Goal: Task Accomplishment & Management: Manage account settings

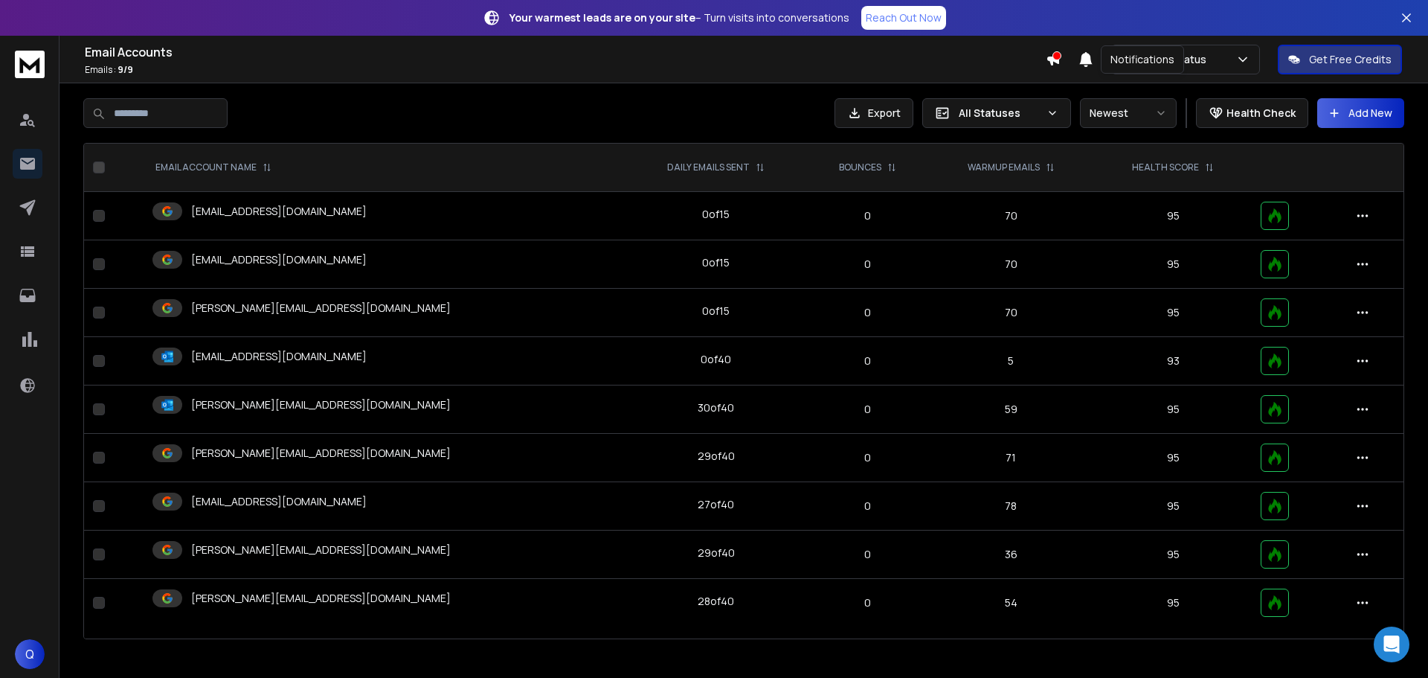
click at [1086, 54] on icon at bounding box center [1086, 59] width 15 height 15
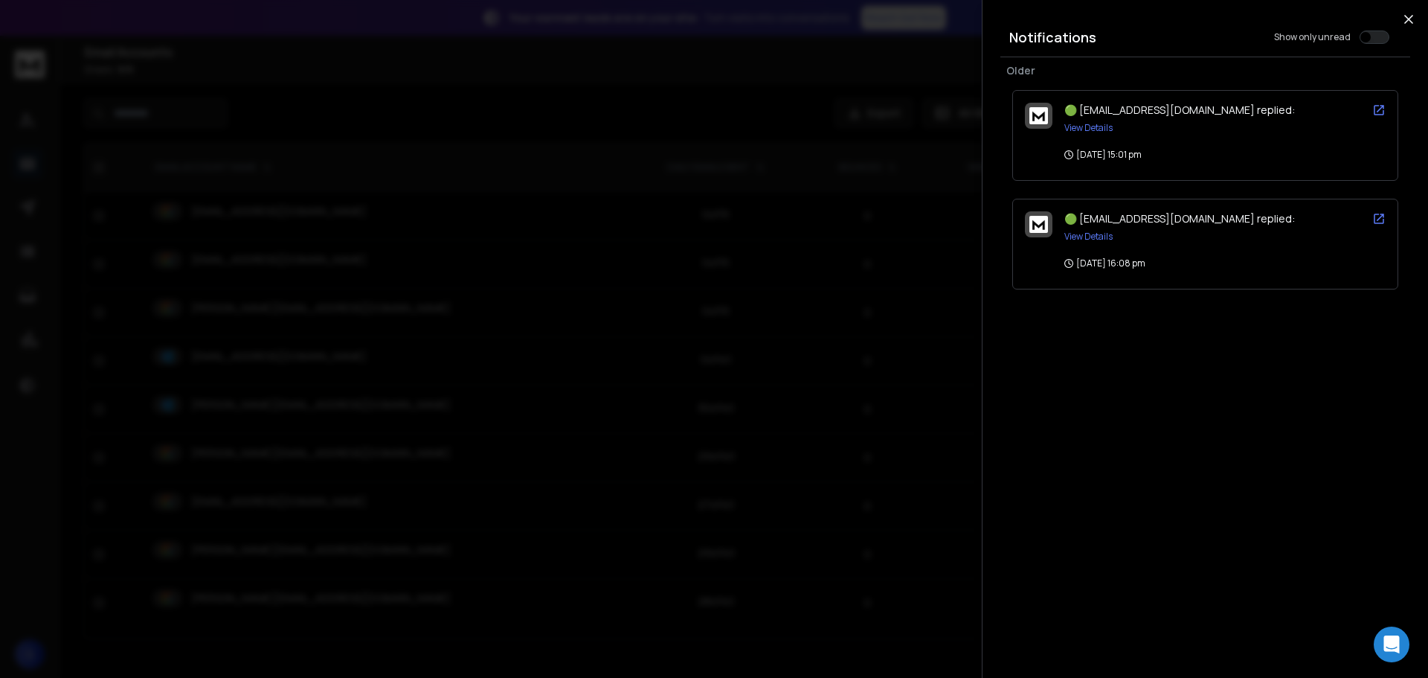
click at [1404, 20] on icon "button" at bounding box center [1408, 19] width 15 height 15
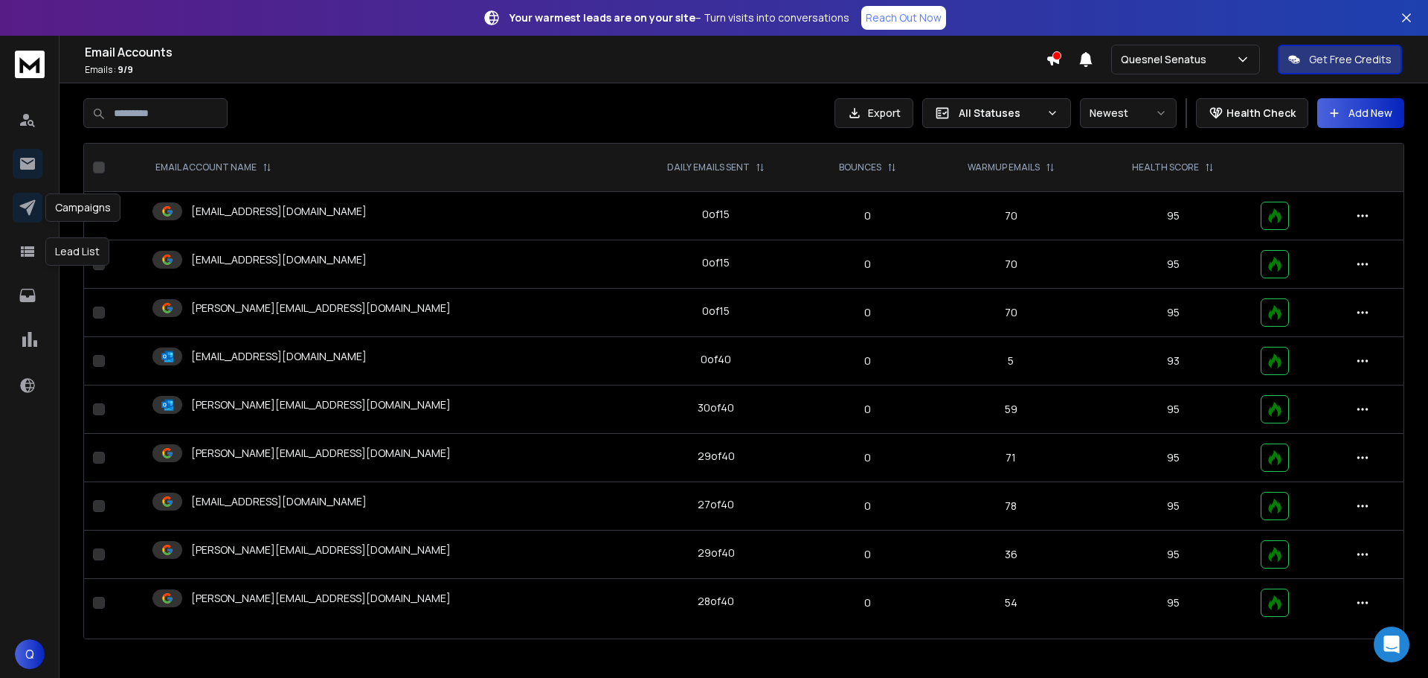
click at [25, 204] on icon at bounding box center [27, 207] width 16 height 16
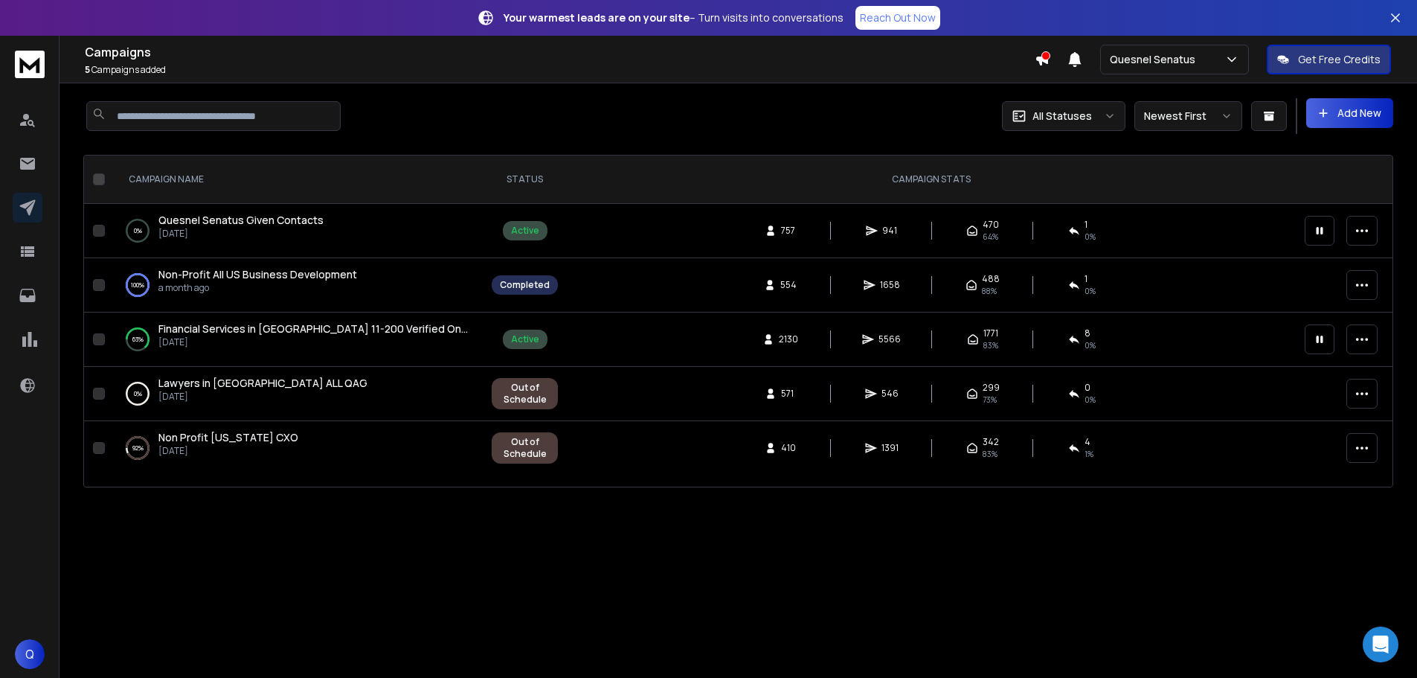
click at [500, 452] on div "Out of Schedule" at bounding box center [525, 448] width 50 height 24
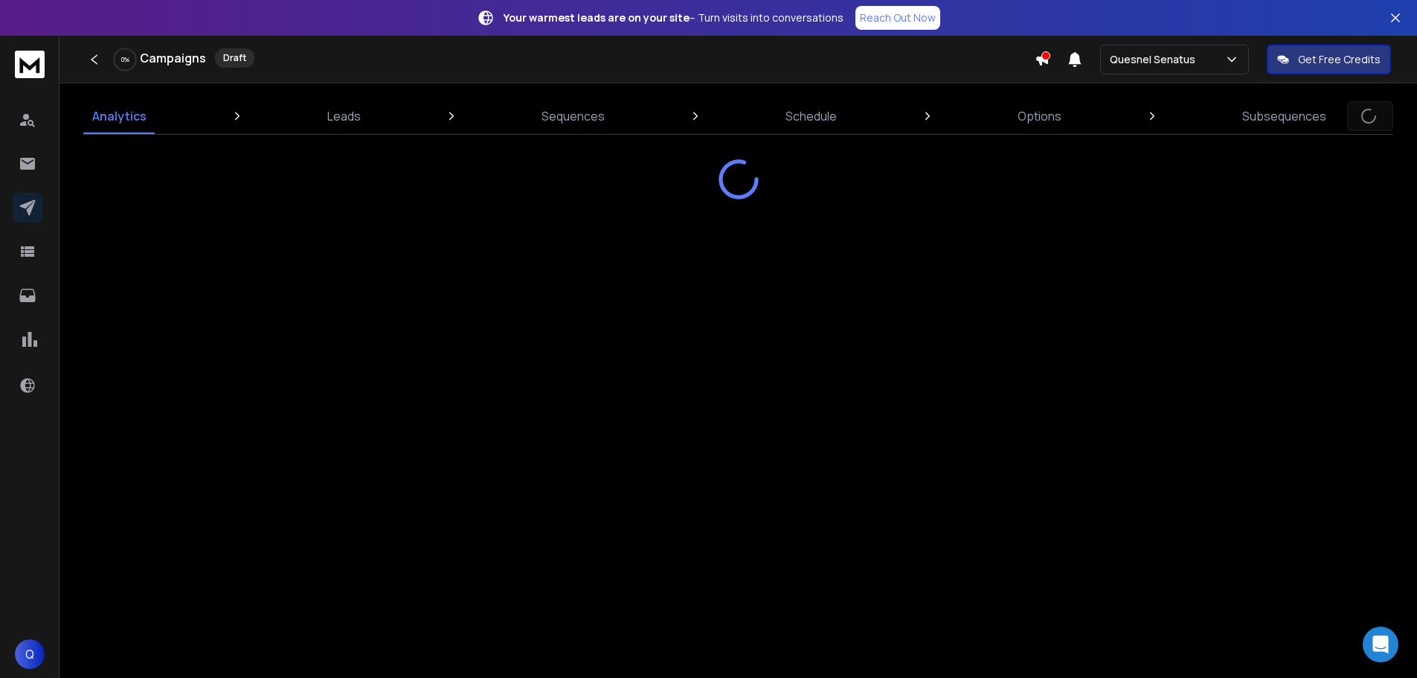
click at [414, 447] on div at bounding box center [738, 494] width 1298 height 678
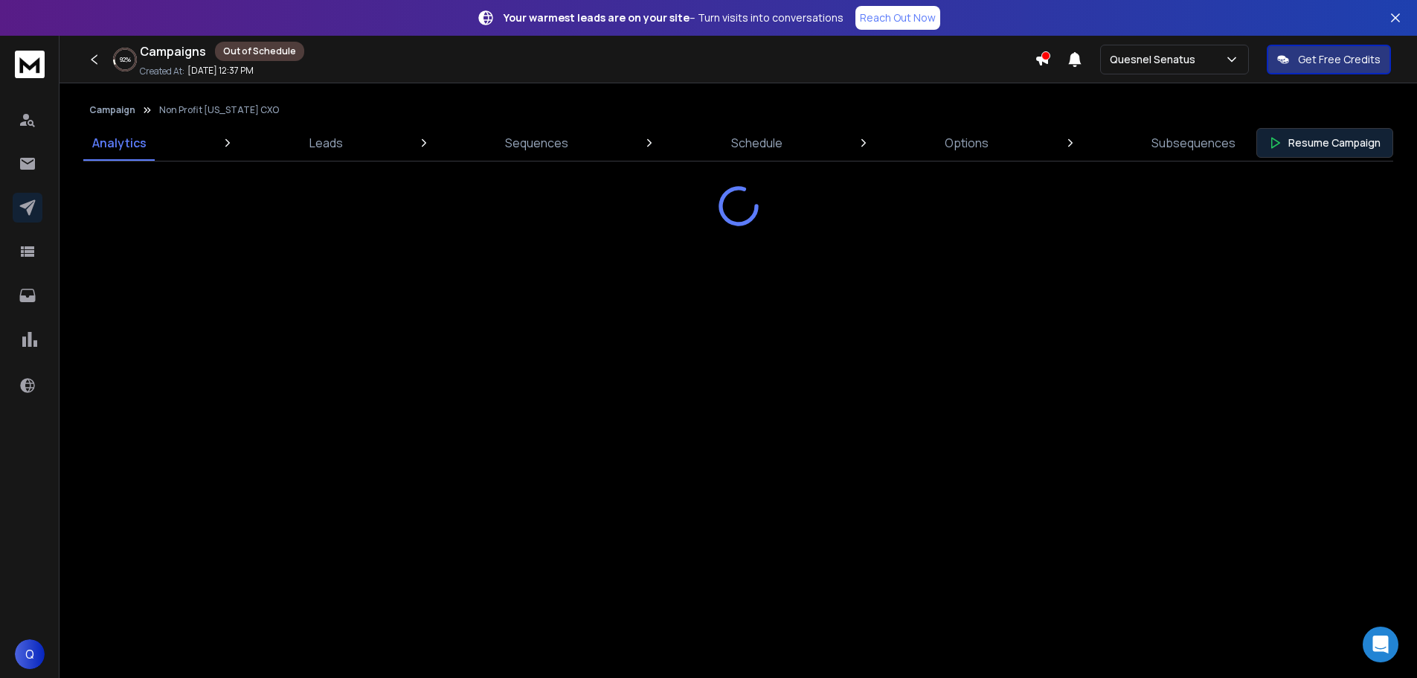
click at [1317, 143] on button "Resume Campaign" at bounding box center [1324, 143] width 137 height 30
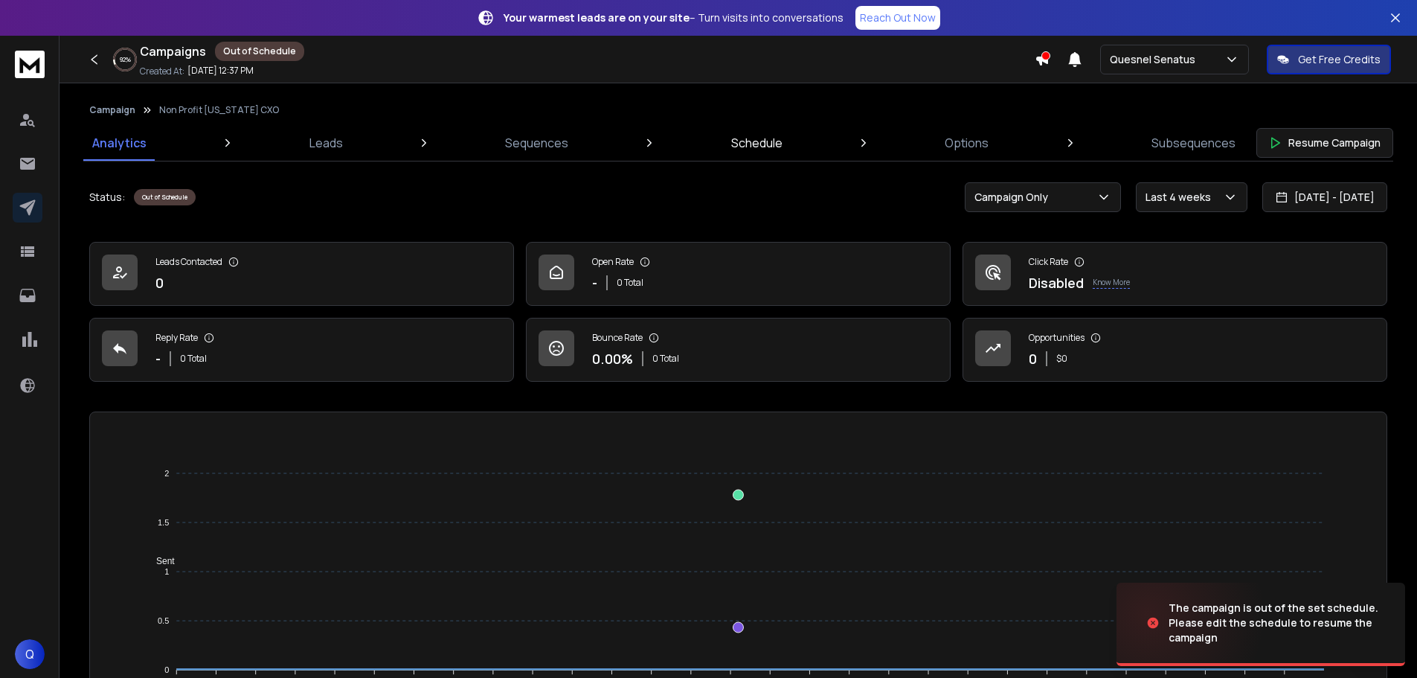
click at [789, 141] on link "Schedule" at bounding box center [756, 143] width 69 height 36
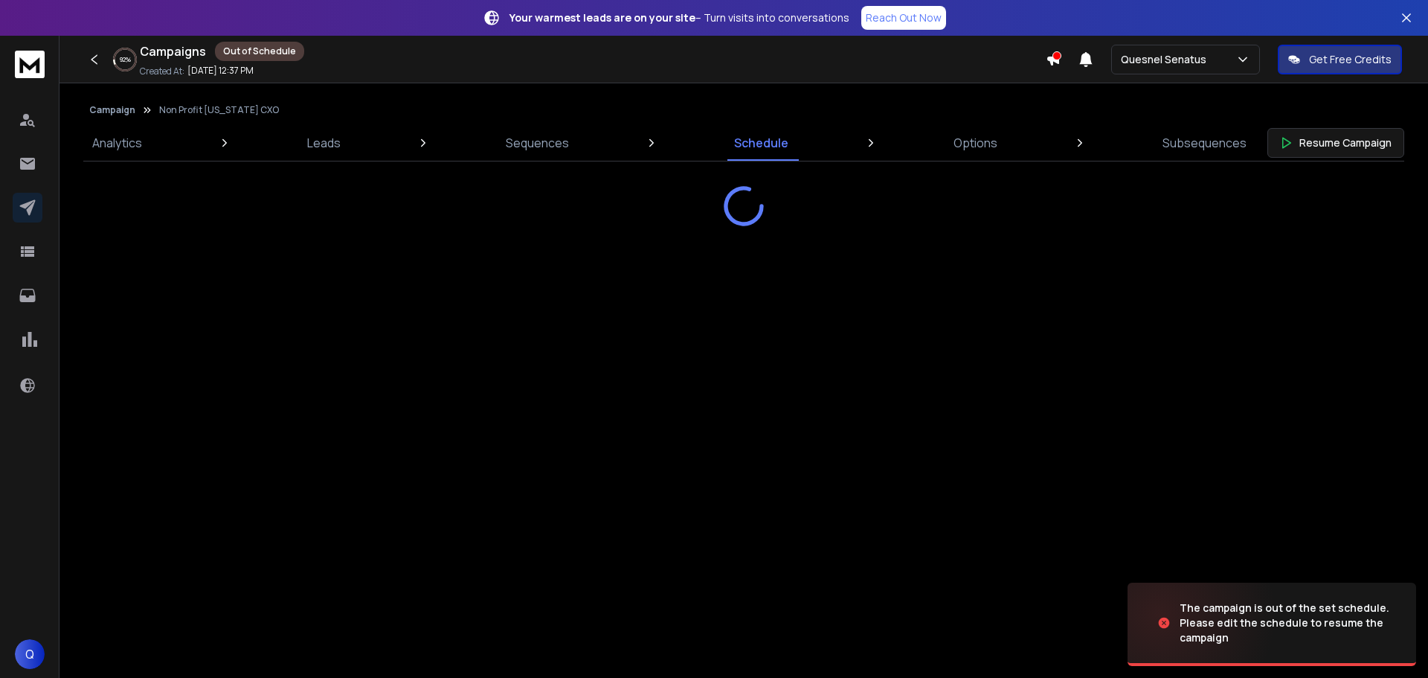
click at [772, 146] on p "Schedule" at bounding box center [761, 143] width 54 height 18
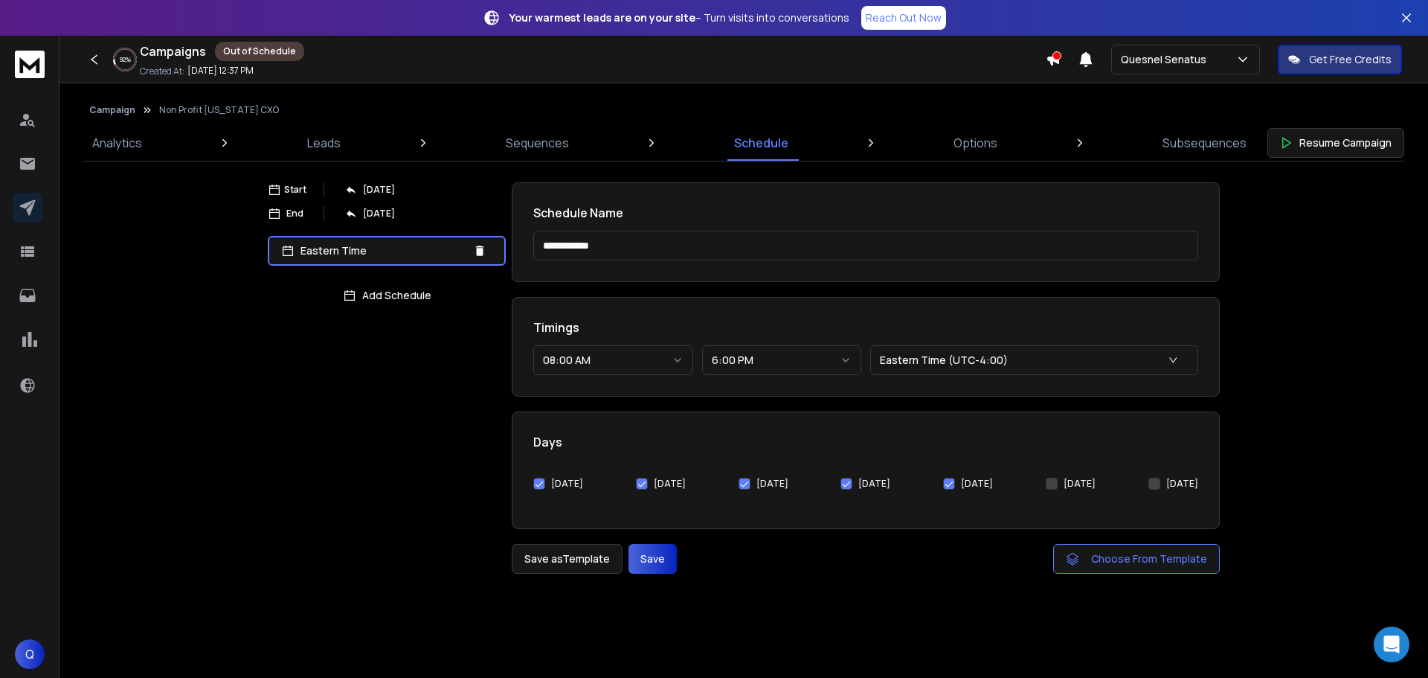
click at [640, 555] on button "Save" at bounding box center [653, 559] width 48 height 30
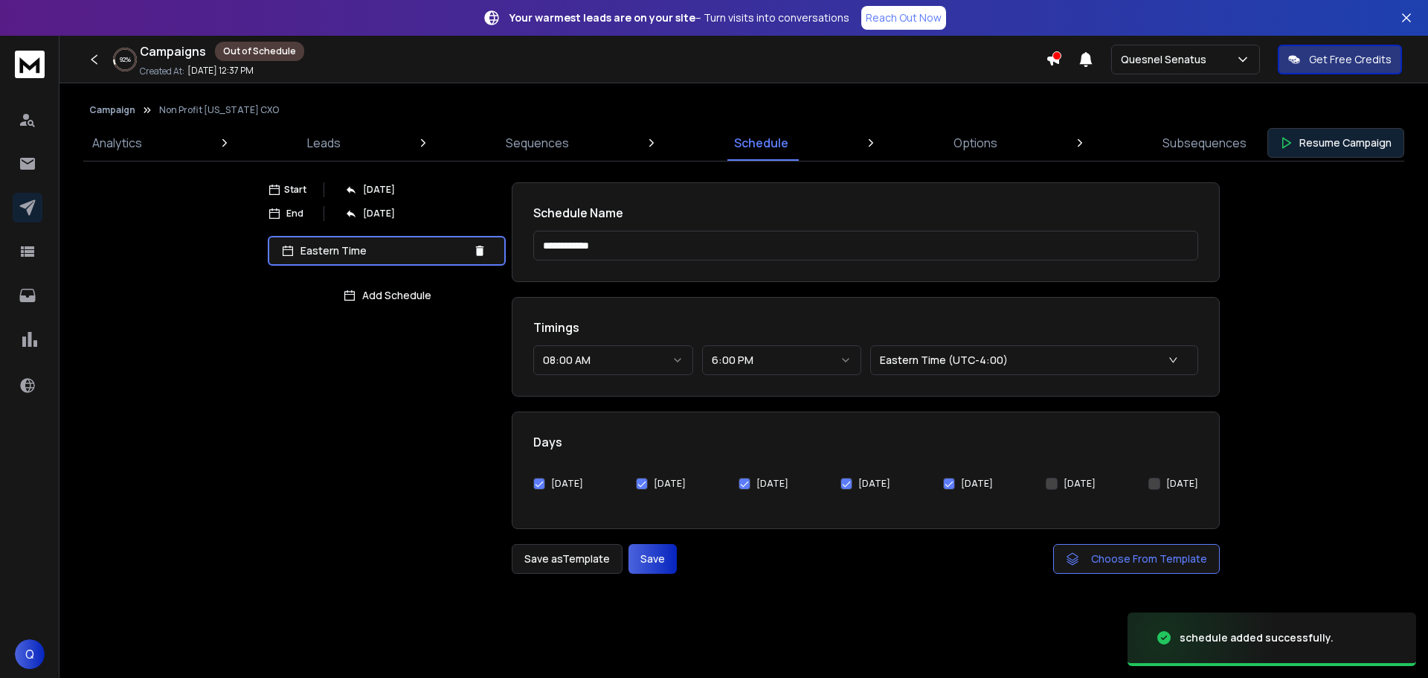
click at [1331, 135] on button "Resume Campaign" at bounding box center [1335, 143] width 137 height 30
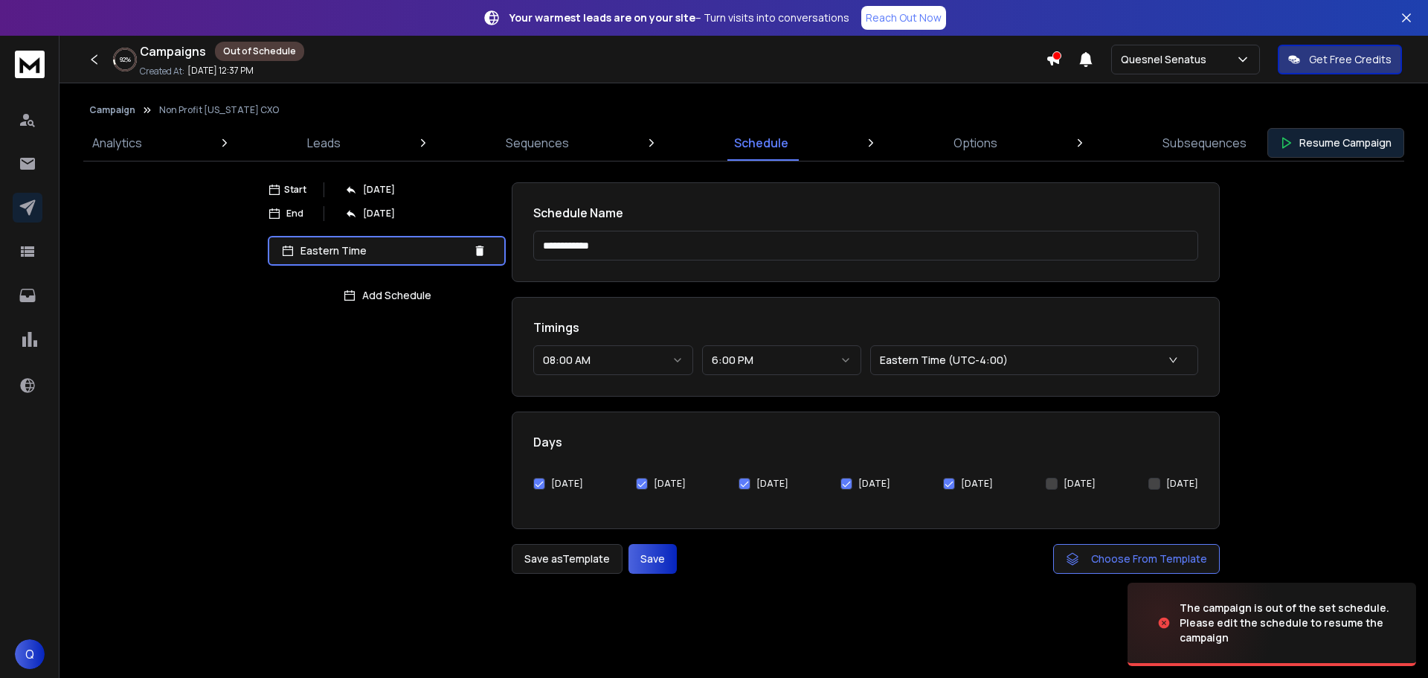
click at [1330, 137] on button "Resume Campaign" at bounding box center [1335, 143] width 137 height 30
